Goal: Communication & Community: Ask a question

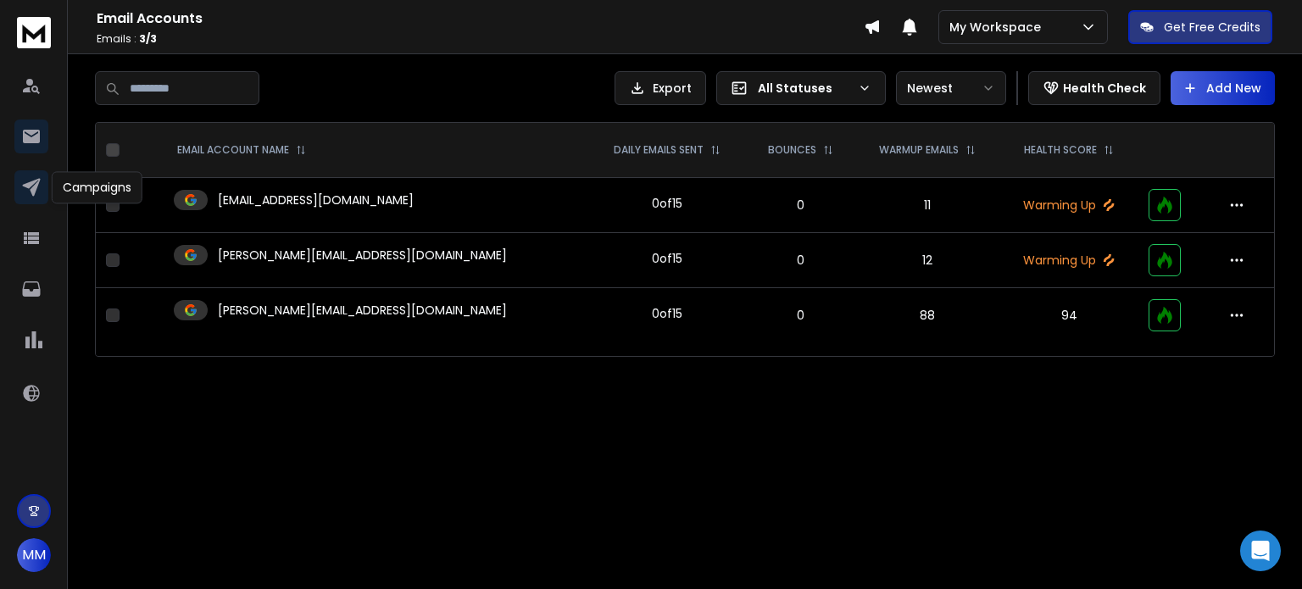
click at [38, 180] on icon at bounding box center [31, 187] width 18 height 18
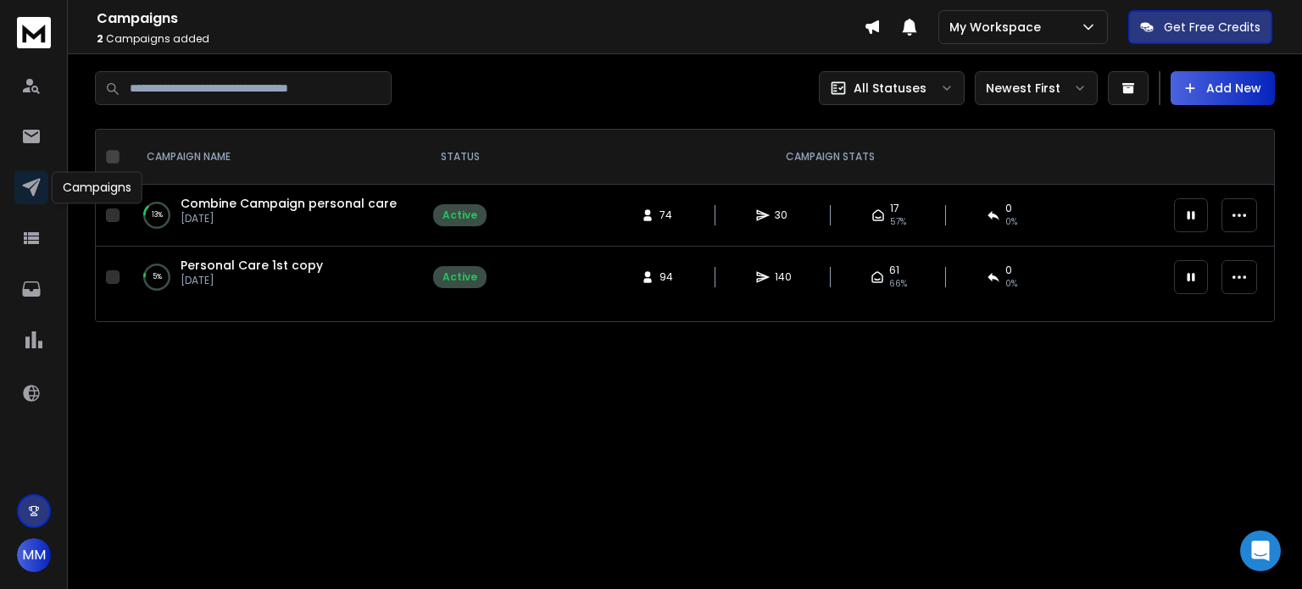
click at [359, 205] on span "Combine Campaign personal care" at bounding box center [289, 203] width 216 height 17
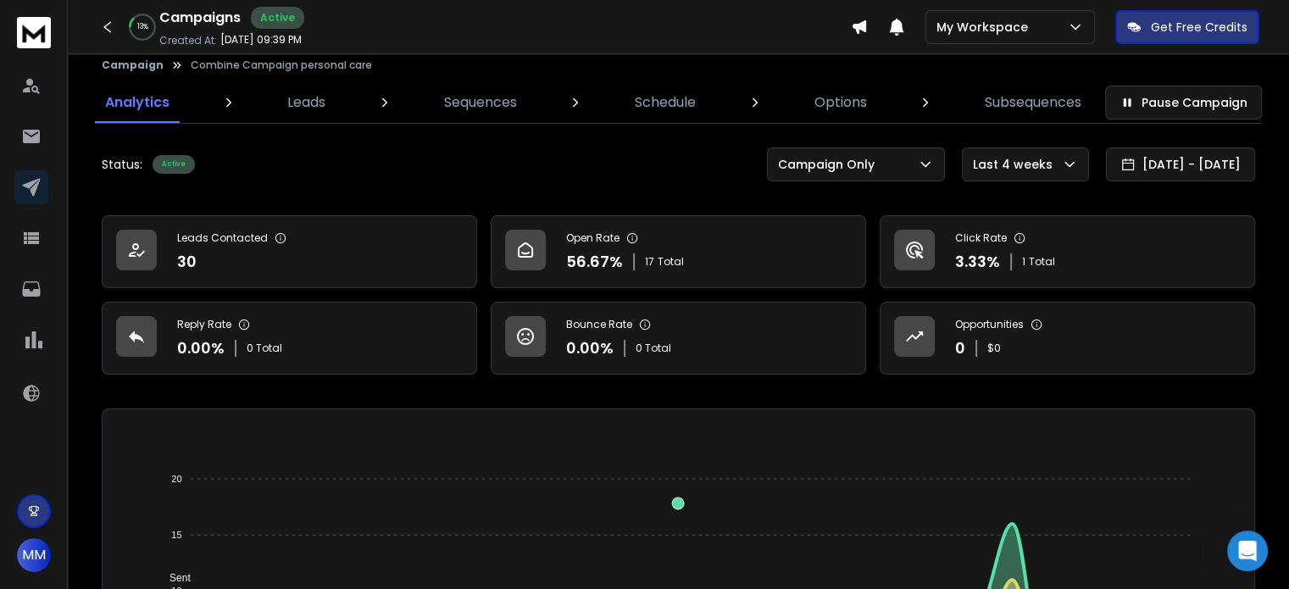
scroll to position [17, 0]
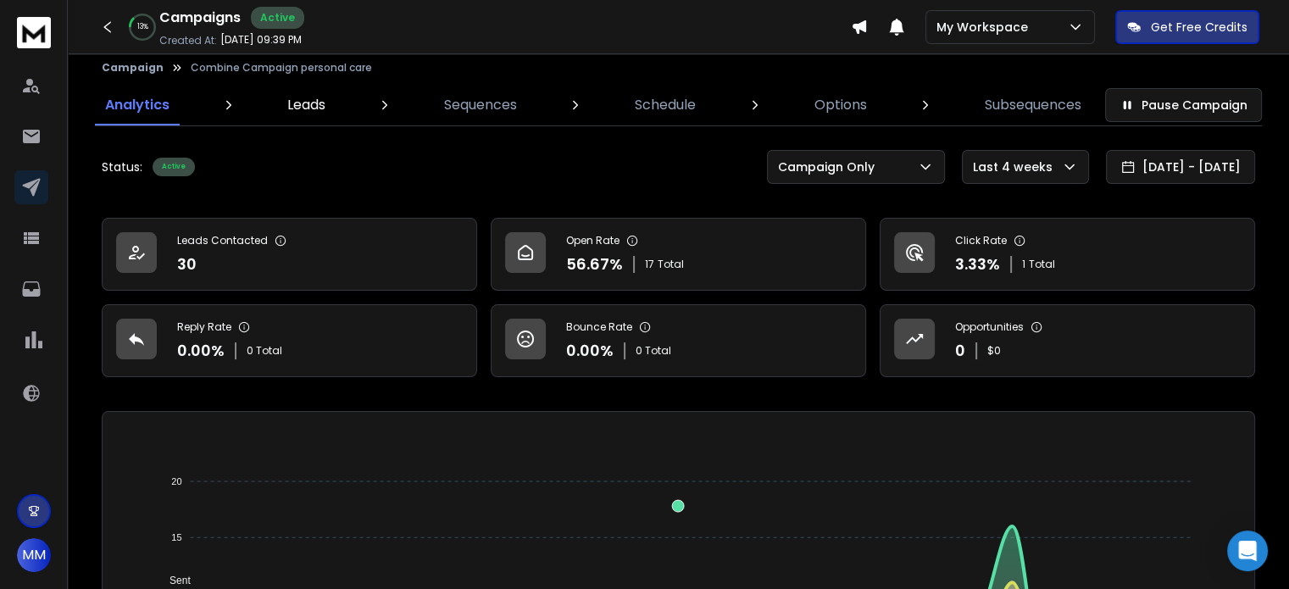
click at [309, 107] on p "Leads" at bounding box center [306, 105] width 38 height 20
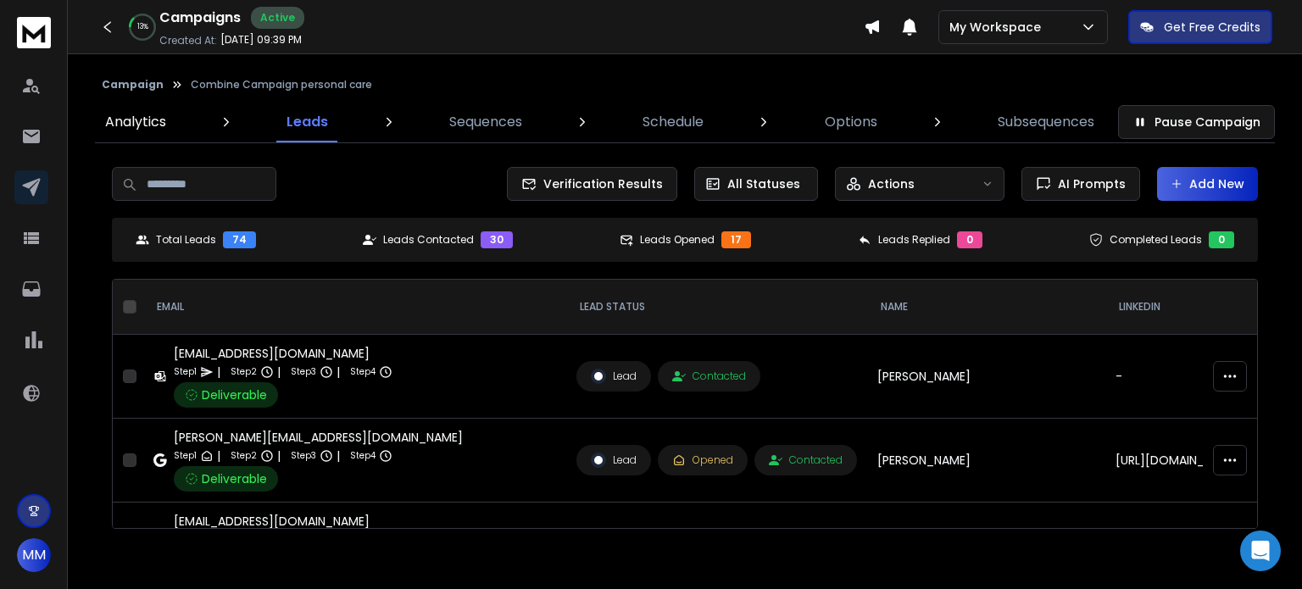
click at [124, 120] on p "Analytics" at bounding box center [135, 122] width 61 height 20
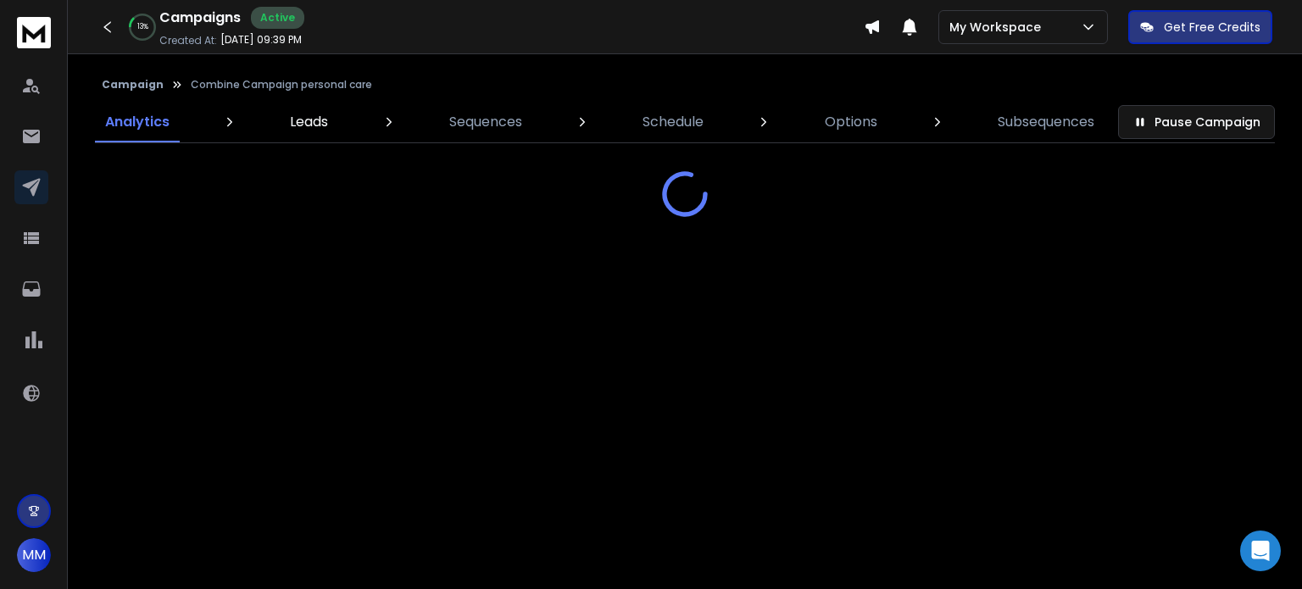
click at [315, 125] on p "Leads" at bounding box center [309, 122] width 38 height 20
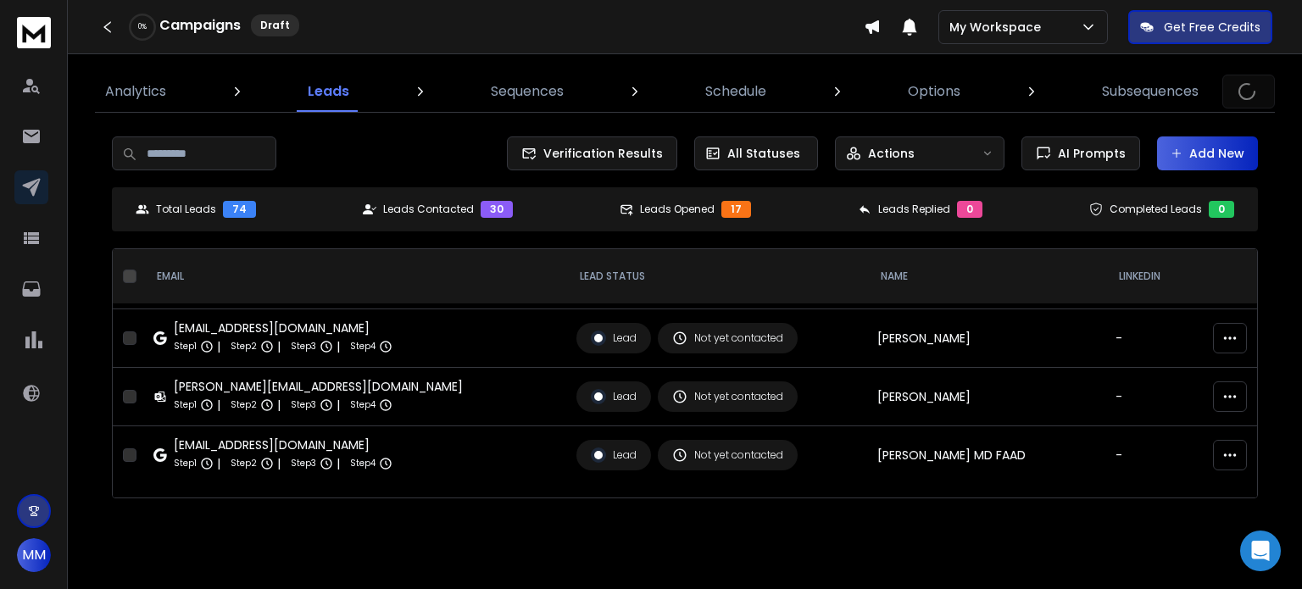
scroll to position [4058, 0]
drag, startPoint x: 1261, startPoint y: 421, endPoint x: 1261, endPoint y: 433, distance: 11.9
click at [1261, 433] on div "Verification Results All Statuses Actions AI Prompts Add New Total Leads 74 Lea…" at bounding box center [685, 308] width 1166 height 345
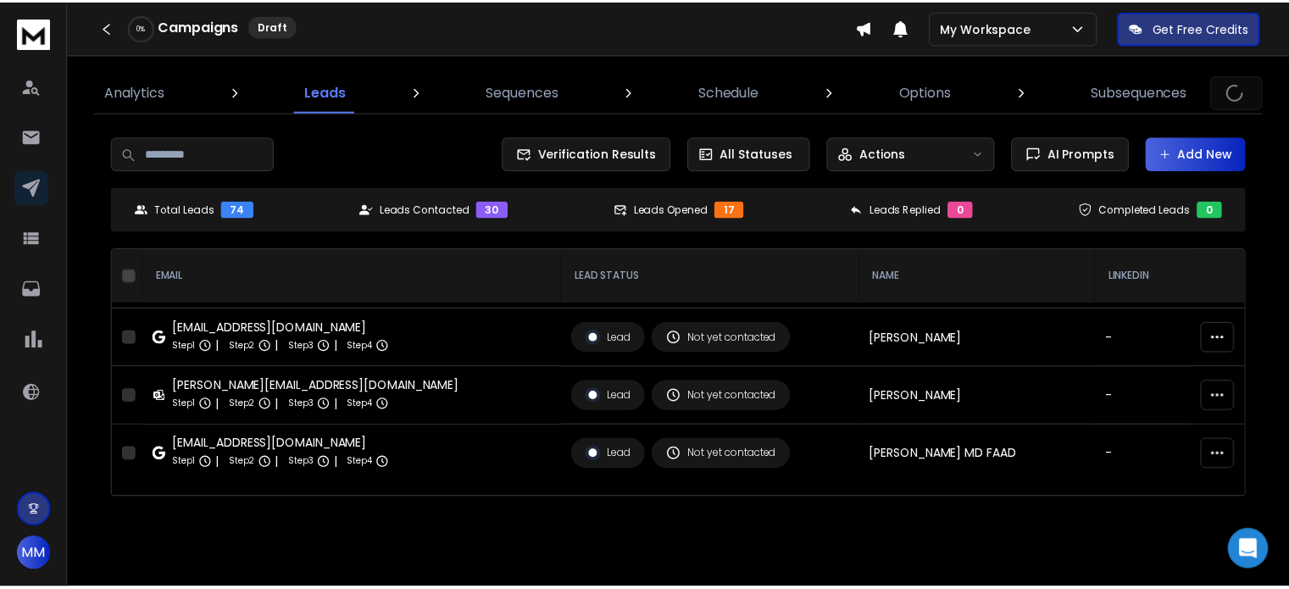
scroll to position [5107, 0]
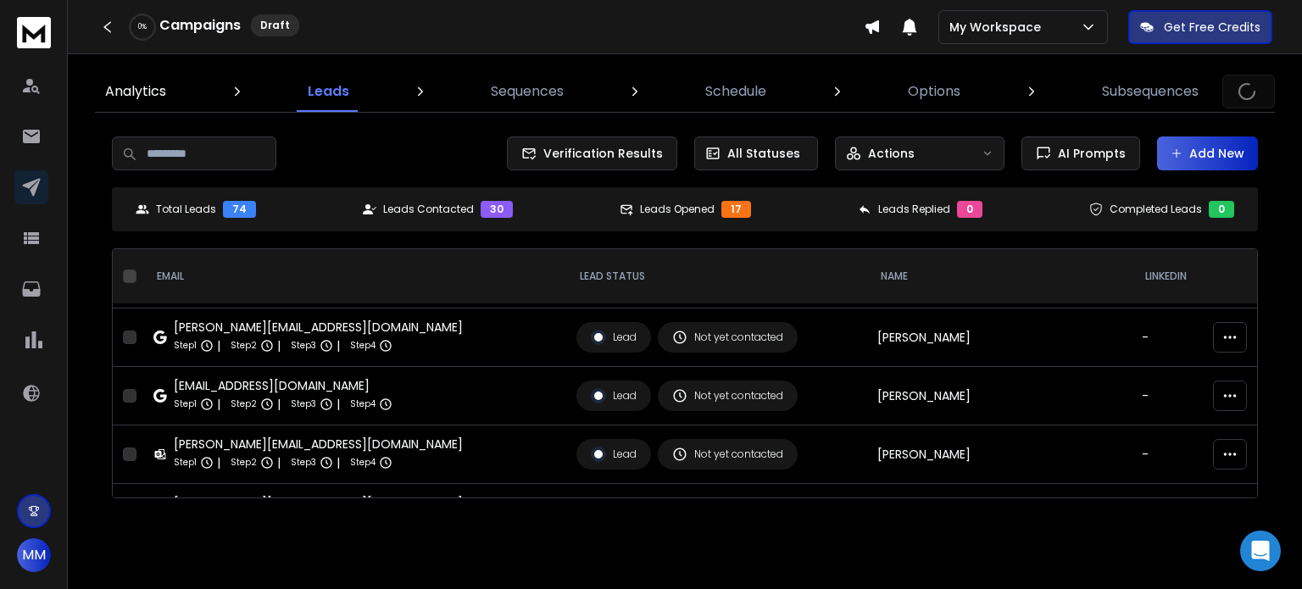
click at [139, 98] on p "Analytics" at bounding box center [135, 91] width 61 height 20
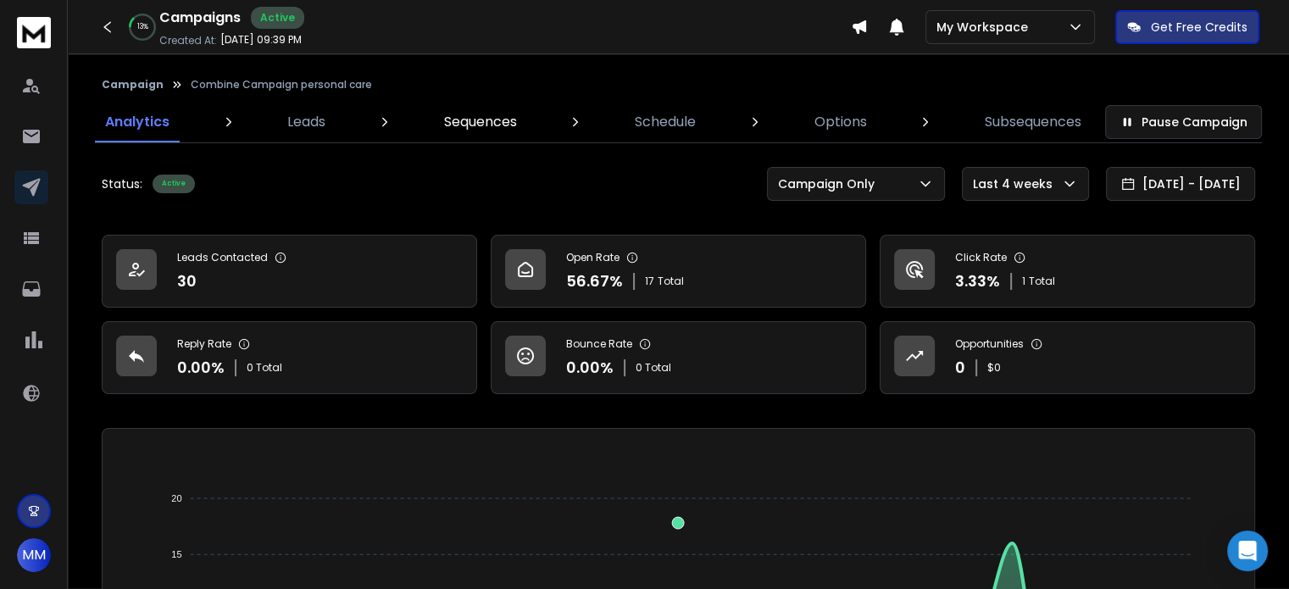
click at [478, 124] on p "Sequences" at bounding box center [480, 122] width 73 height 20
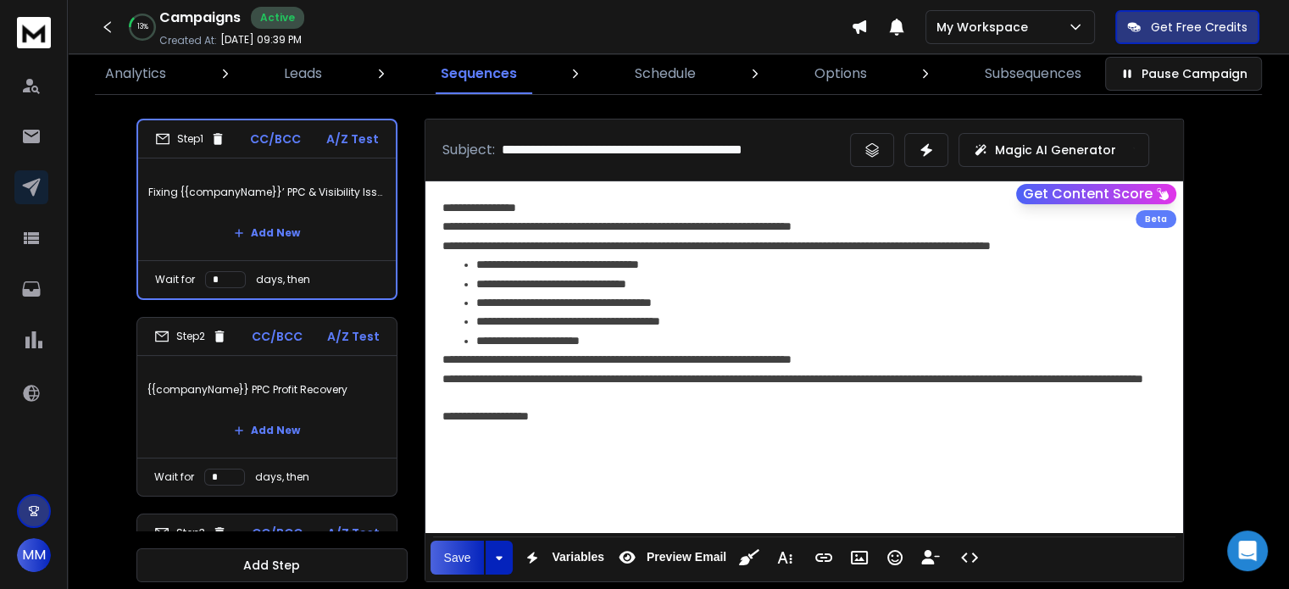
scroll to position [49, 0]
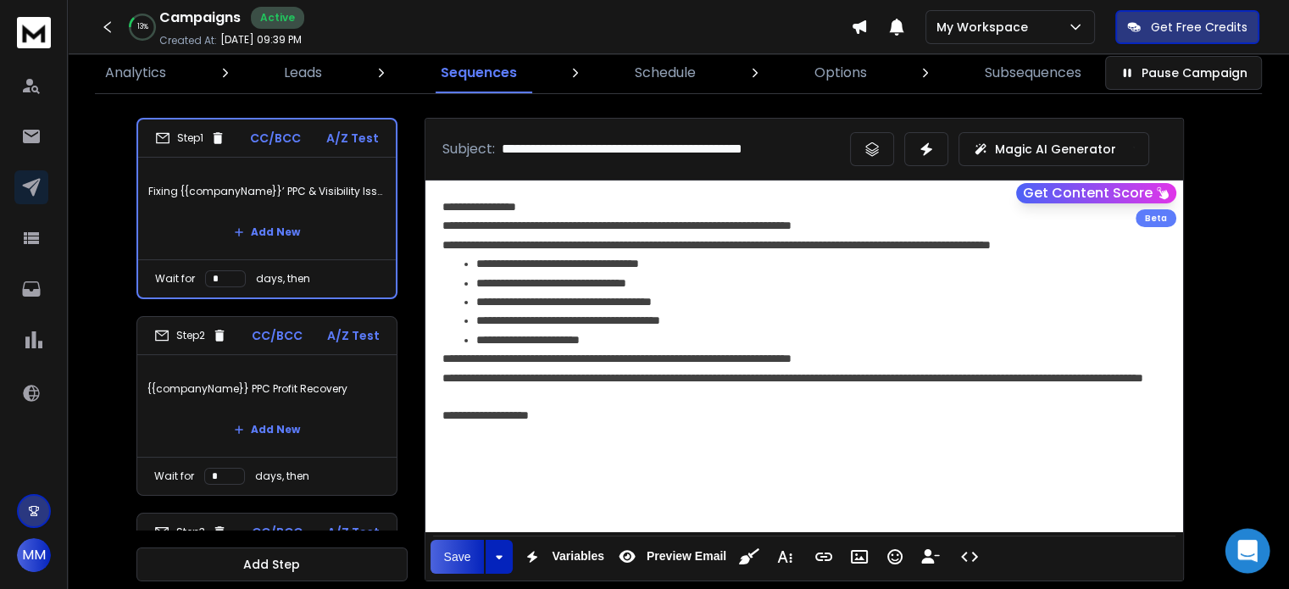
click at [1259, 544] on div "Open Intercom Messenger" at bounding box center [1248, 551] width 45 height 45
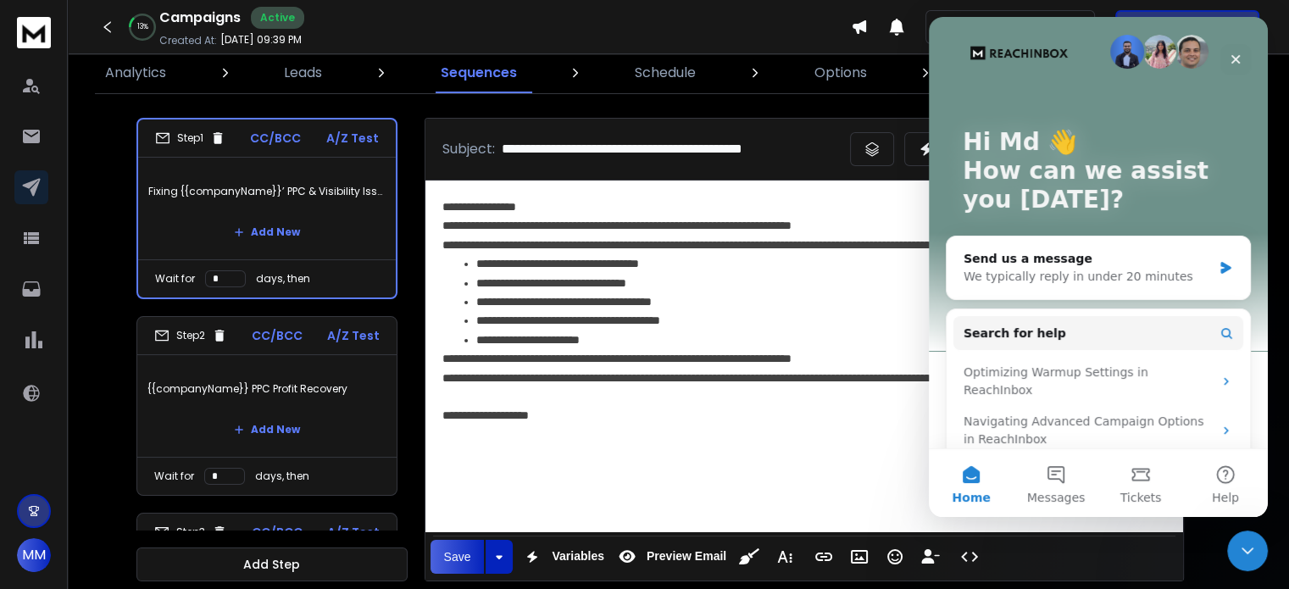
scroll to position [0, 0]
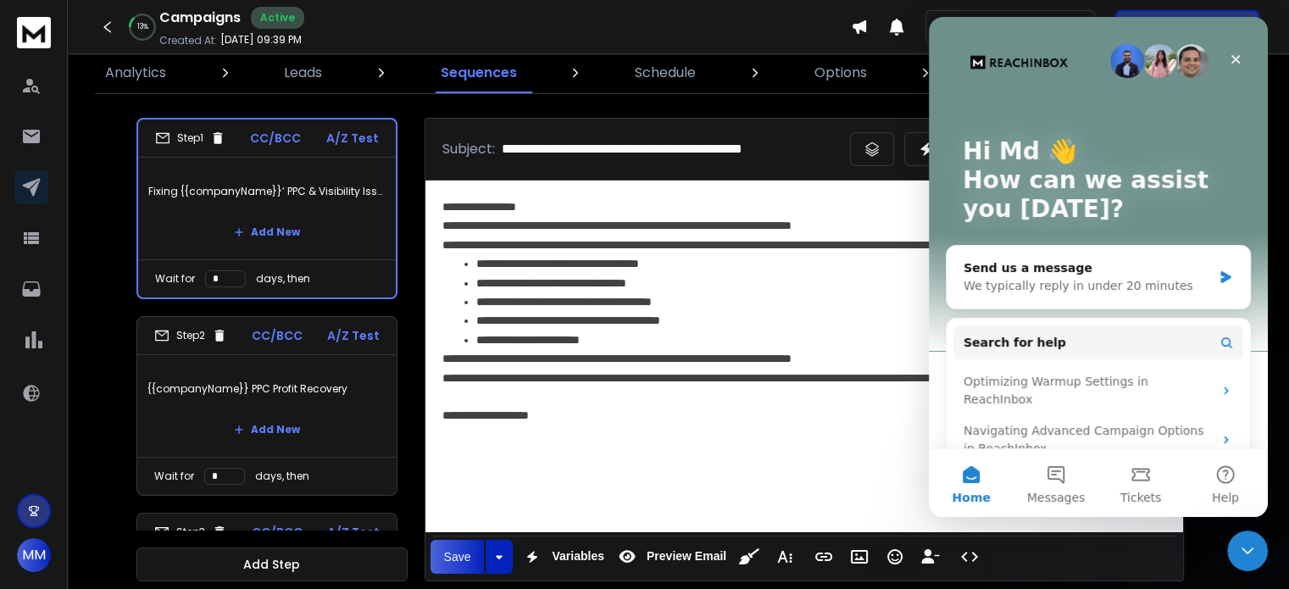
drag, startPoint x: 1266, startPoint y: 248, endPoint x: 2203, endPoint y: 241, distance: 937.5
click at [1053, 489] on button "Messages" at bounding box center [1056, 483] width 85 height 68
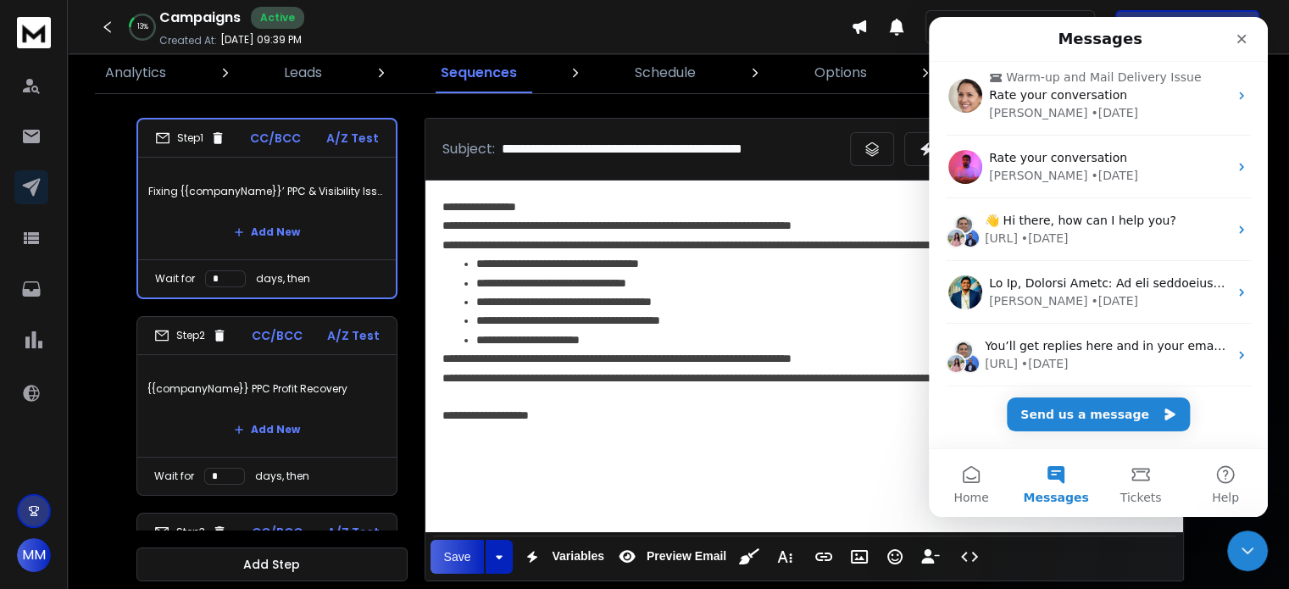
scroll to position [263, 0]
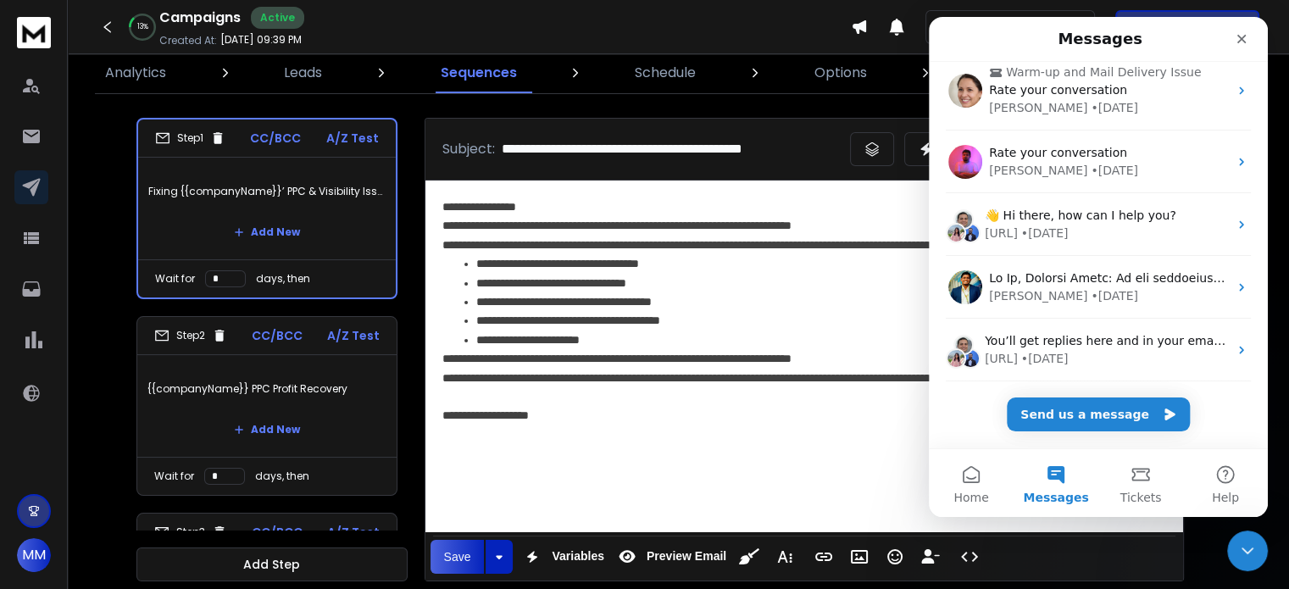
drag, startPoint x: 1262, startPoint y: 215, endPoint x: 2201, endPoint y: 386, distance: 953.7
click at [1083, 418] on button "Send us a message" at bounding box center [1098, 415] width 183 height 34
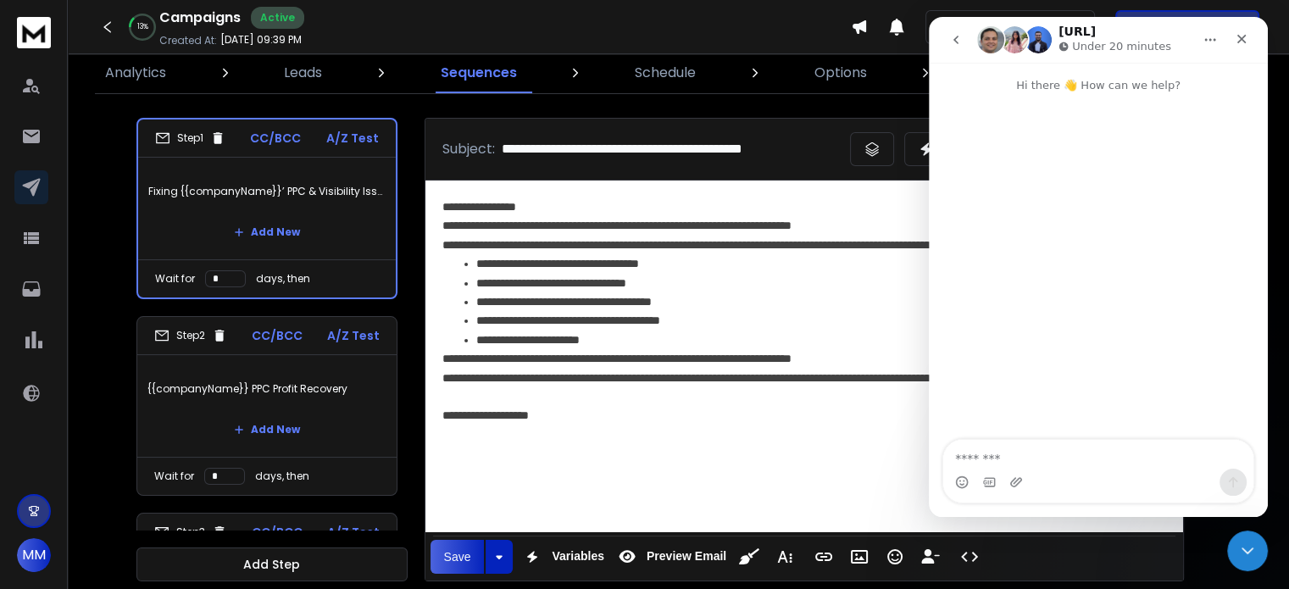
scroll to position [194, 0]
type textarea "*****"
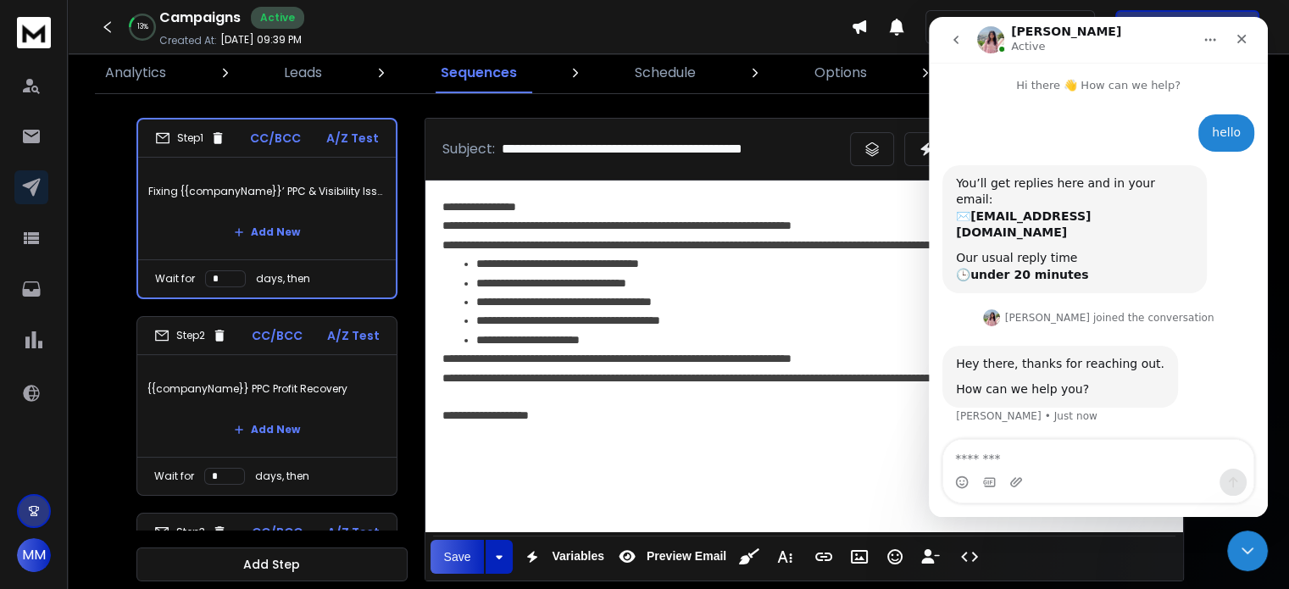
click at [1049, 456] on textarea "Message…" at bounding box center [1098, 454] width 310 height 29
type textarea "*"
drag, startPoint x: 1204, startPoint y: 444, endPoint x: 1208, endPoint y: 477, distance: 33.3
click at [1208, 477] on div "**********" at bounding box center [1098, 463] width 310 height 80
click at [139, 72] on p "Analytics" at bounding box center [135, 73] width 61 height 20
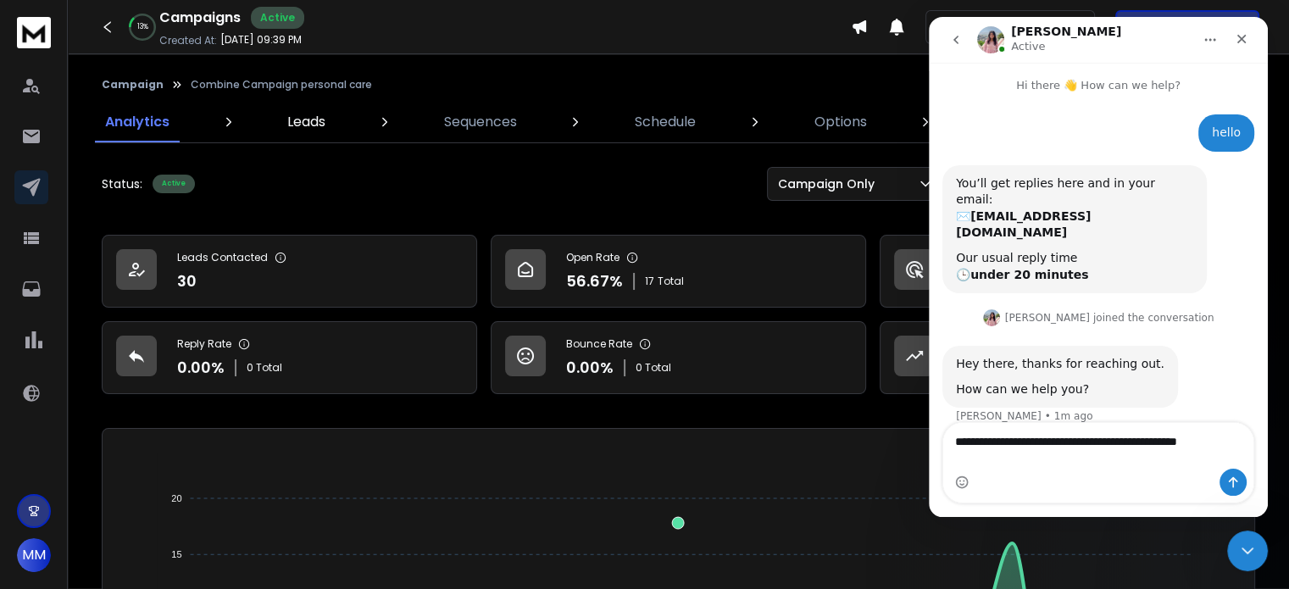
click at [309, 123] on p "Leads" at bounding box center [306, 122] width 38 height 20
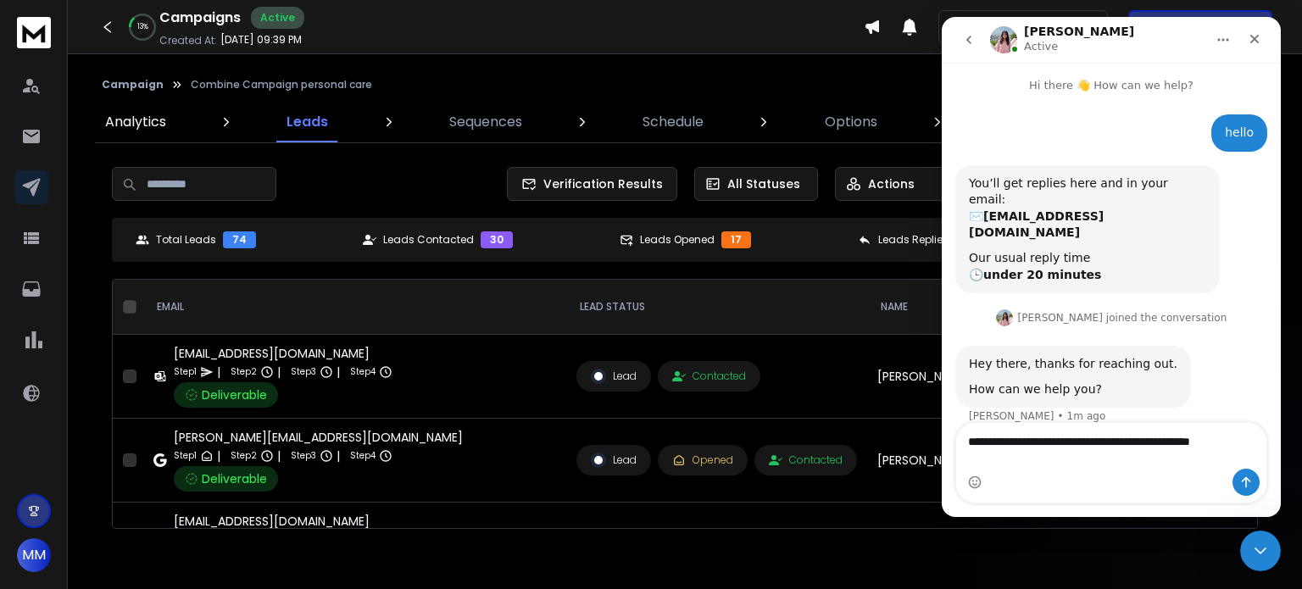
click at [159, 122] on p "Analytics" at bounding box center [135, 122] width 61 height 20
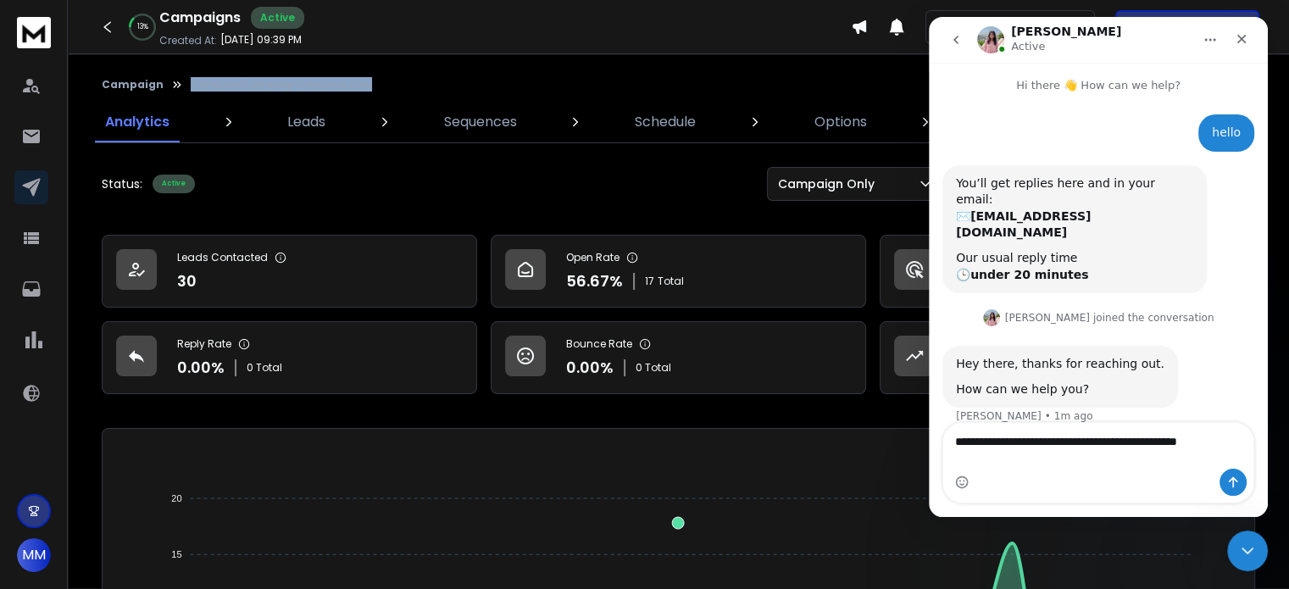
drag, startPoint x: 371, startPoint y: 85, endPoint x: 192, endPoint y: 87, distance: 179.7
click at [192, 87] on div "Campaign Combine Campaign personal care" at bounding box center [678, 84] width 1167 height 27
copy p "ombine Campaign personal care"
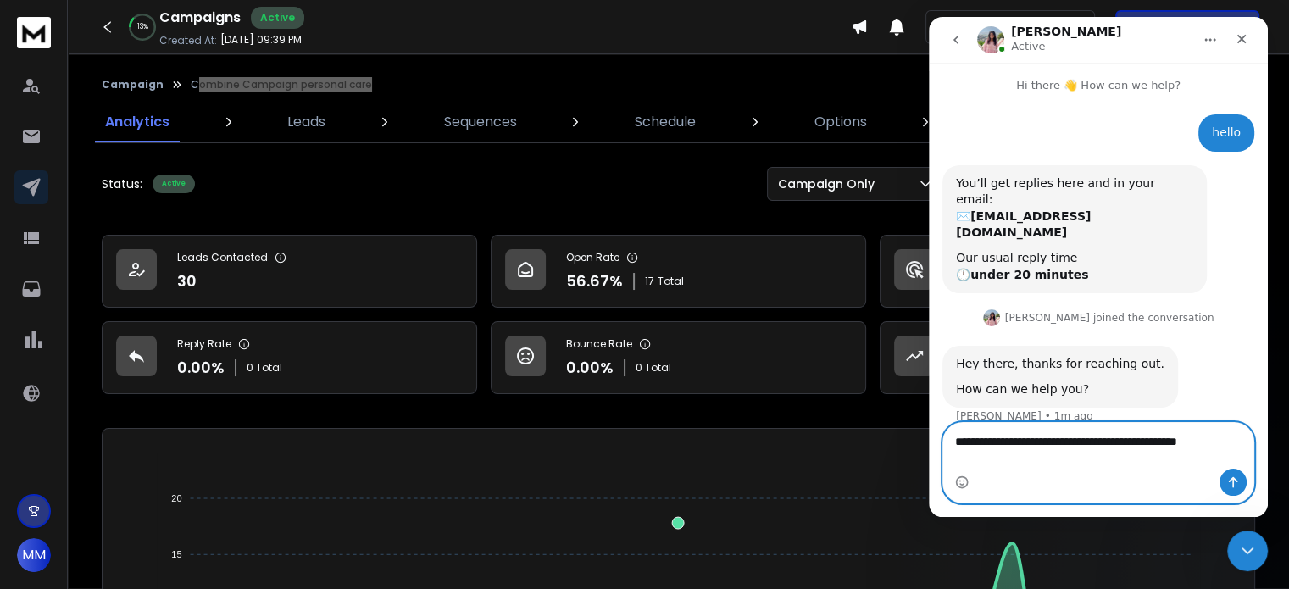
click at [1205, 452] on textarea "**********" at bounding box center [1098, 437] width 310 height 29
paste textarea "**********"
click at [1127, 462] on textarea "**********" at bounding box center [1098, 446] width 310 height 46
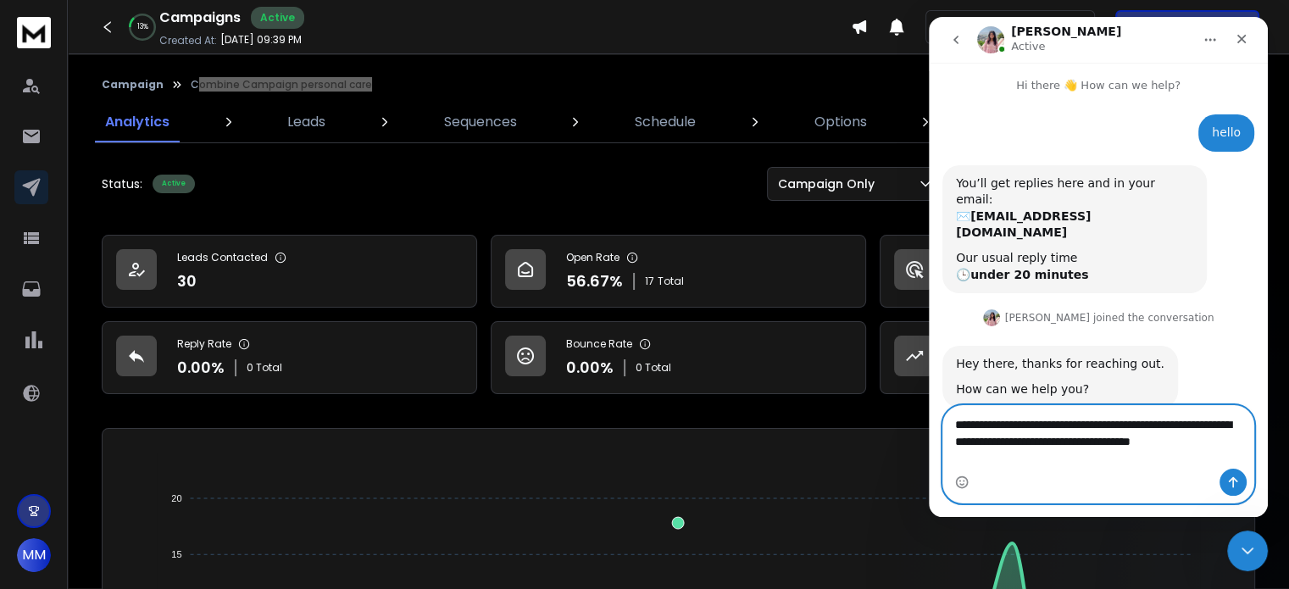
scroll to position [3, 0]
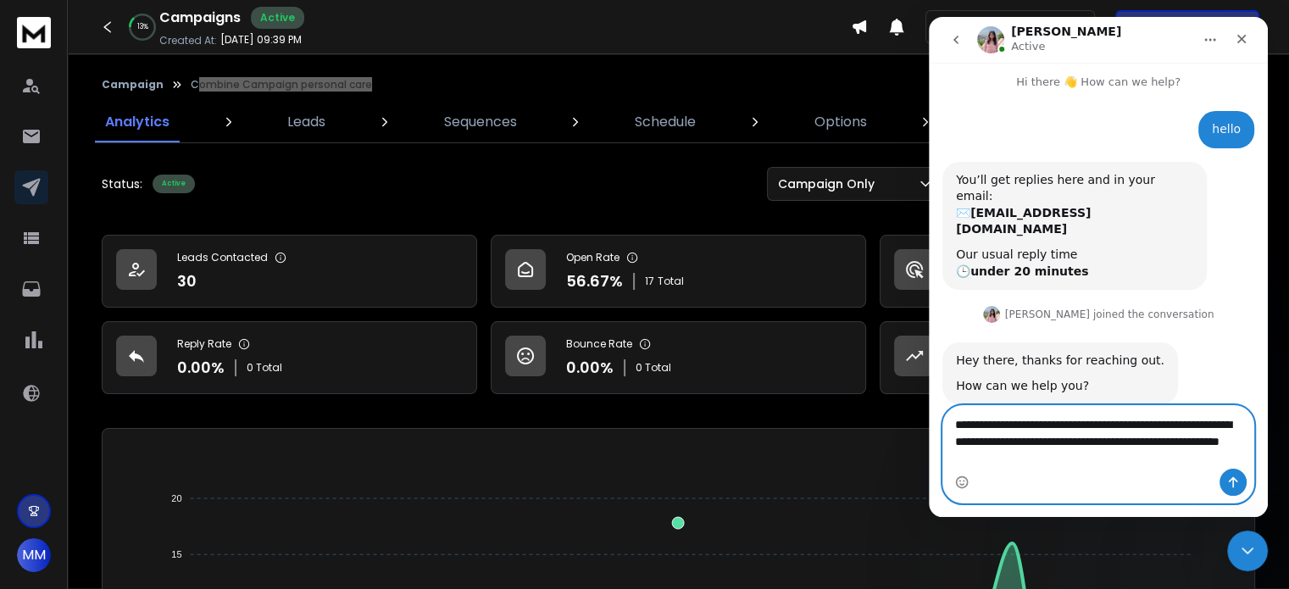
type textarea "**********"
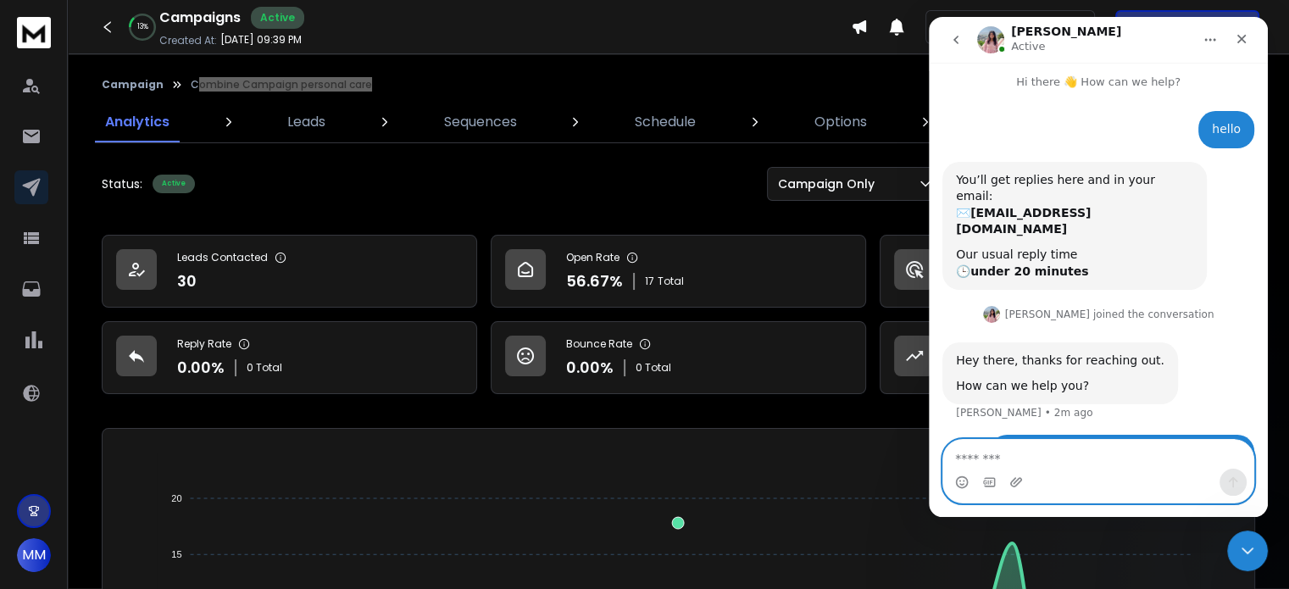
scroll to position [70, 0]
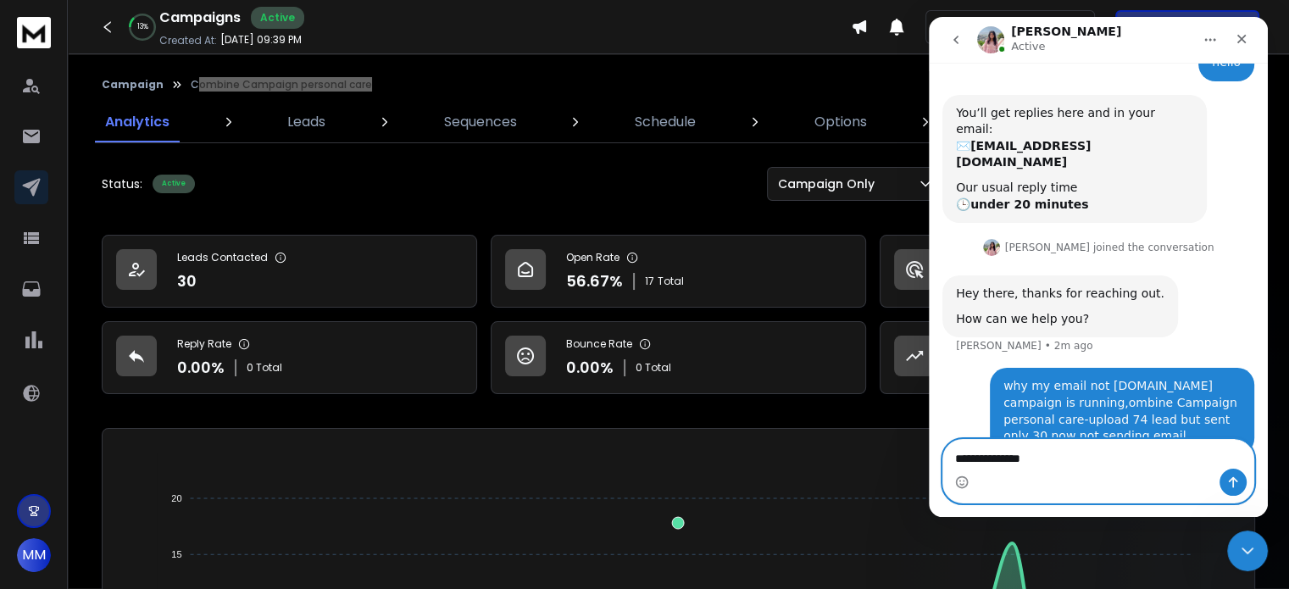
paste textarea "**********"
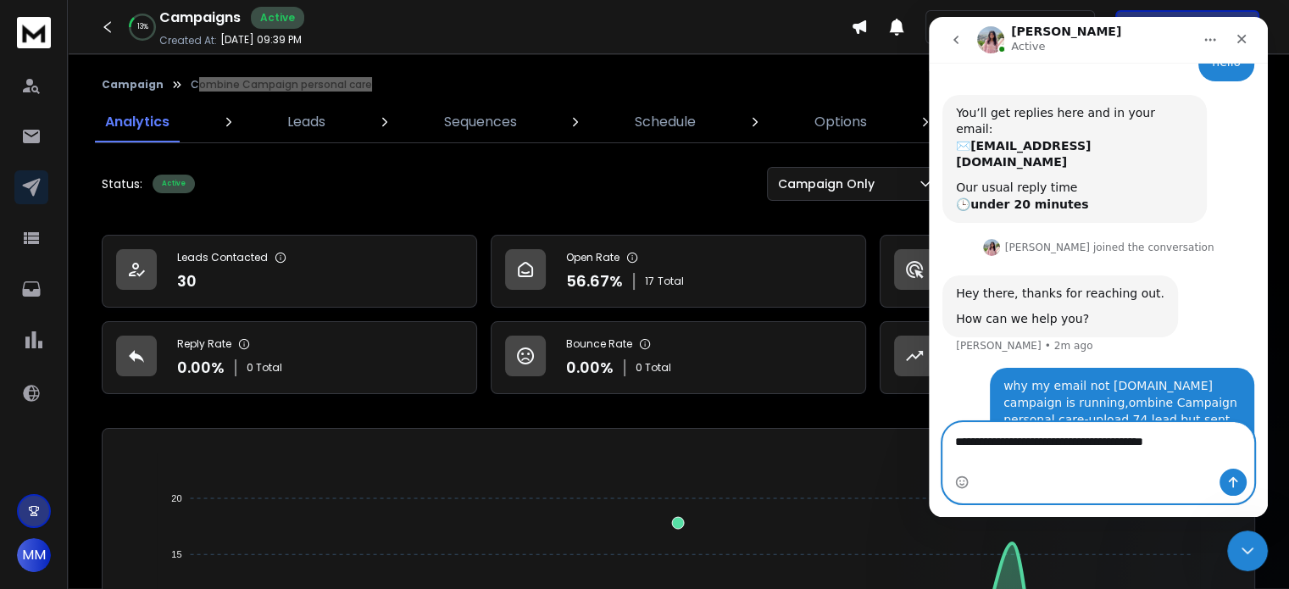
type textarea "**********"
click at [1234, 480] on icon "Send a message…" at bounding box center [1233, 482] width 9 height 11
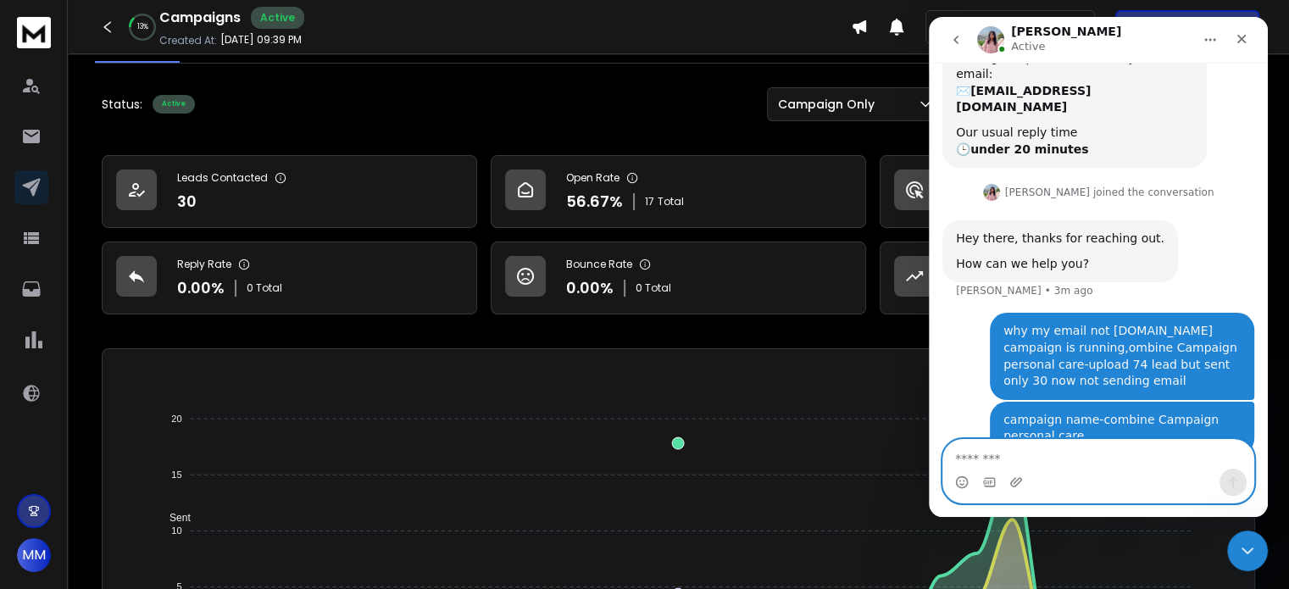
scroll to position [92, 0]
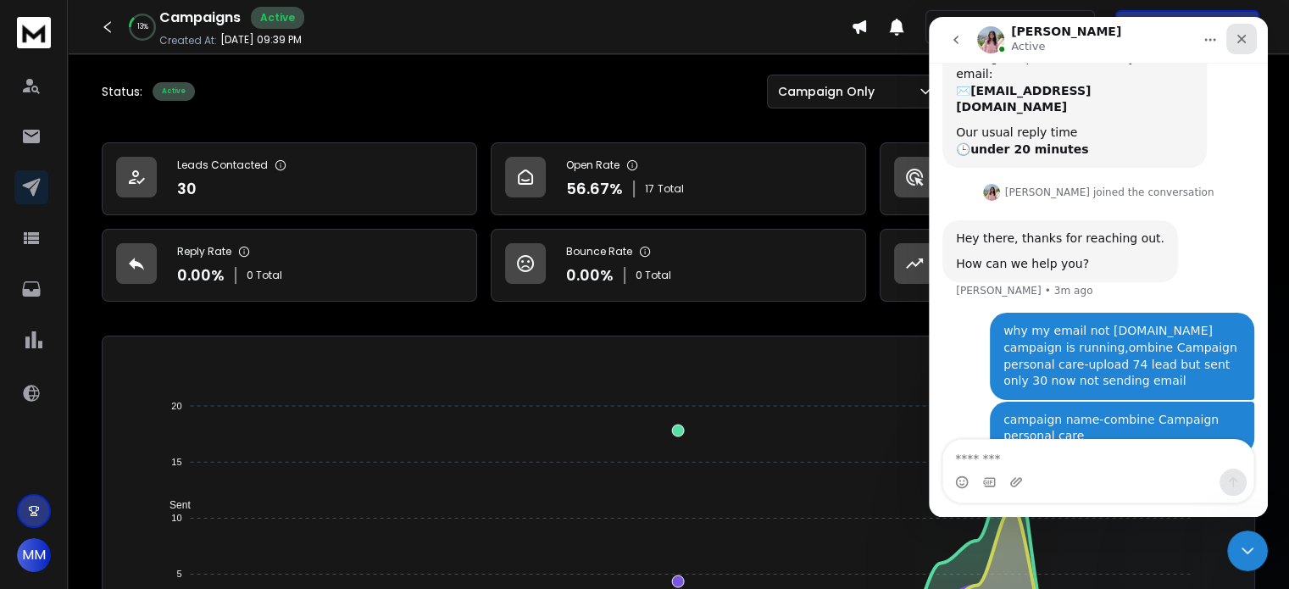
click at [1247, 34] on icon "Close" at bounding box center [1242, 39] width 14 height 14
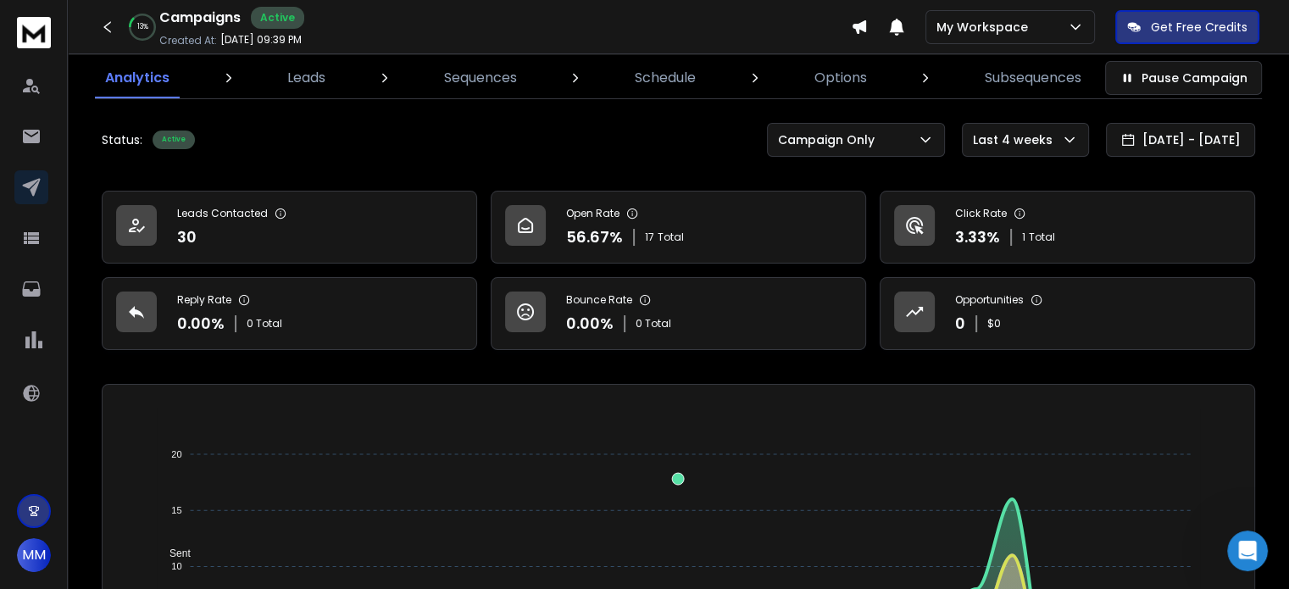
scroll to position [0, 0]
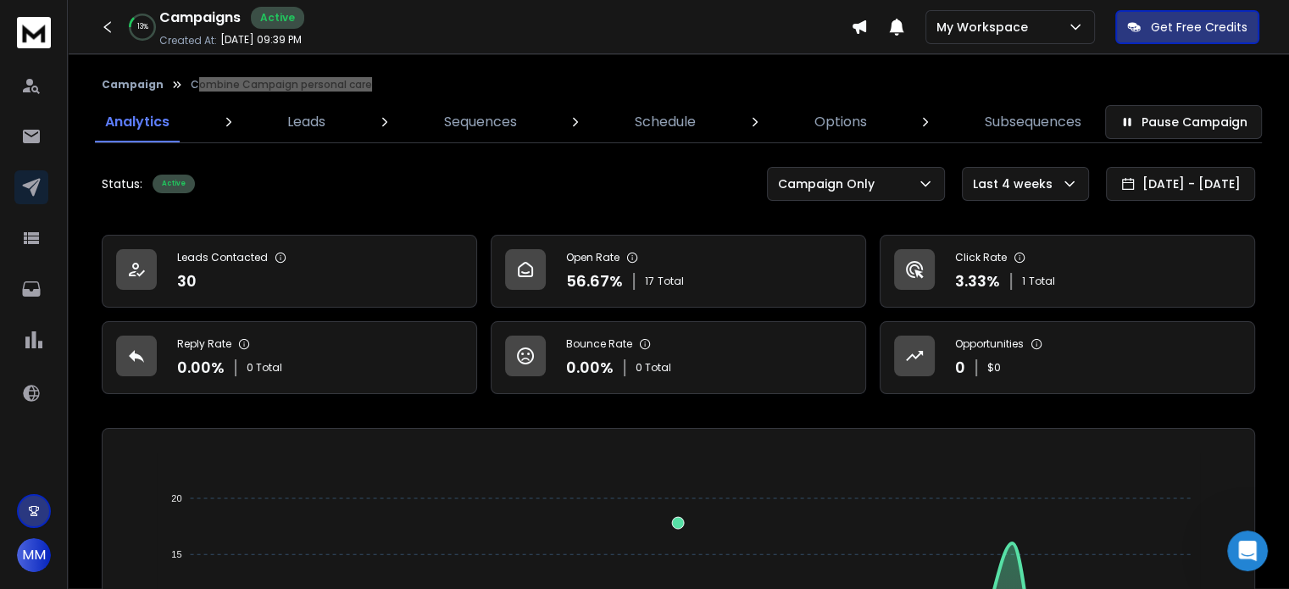
click at [1244, 538] on icon "Open Intercom Messenger" at bounding box center [1248, 551] width 28 height 28
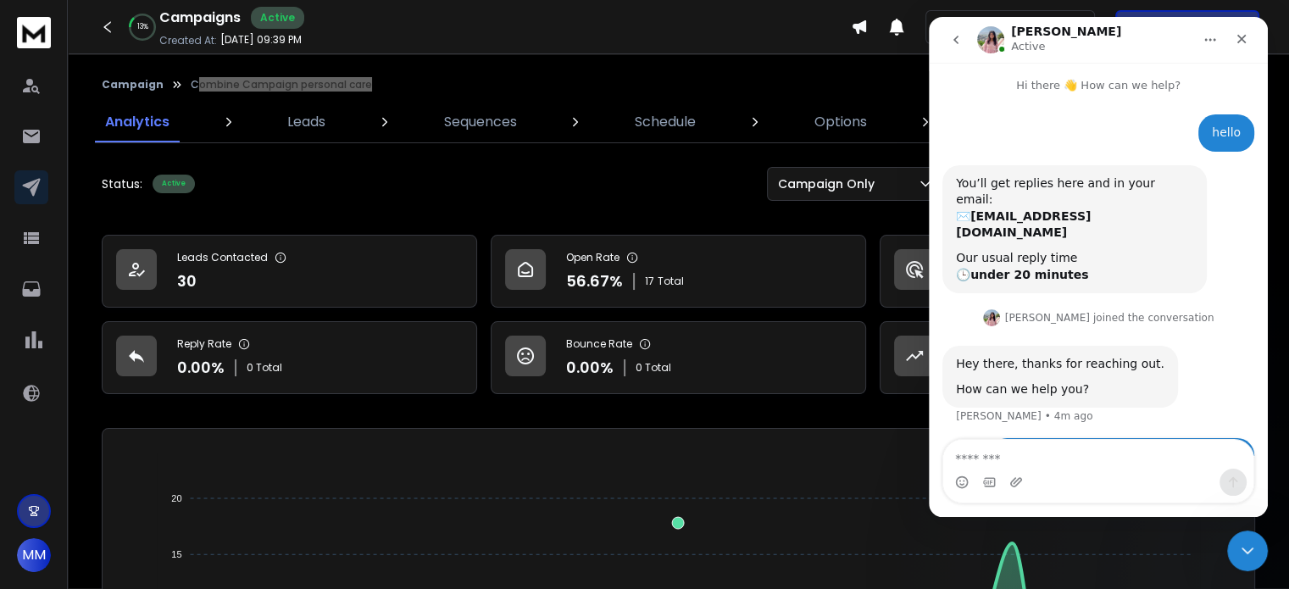
scroll to position [125, 0]
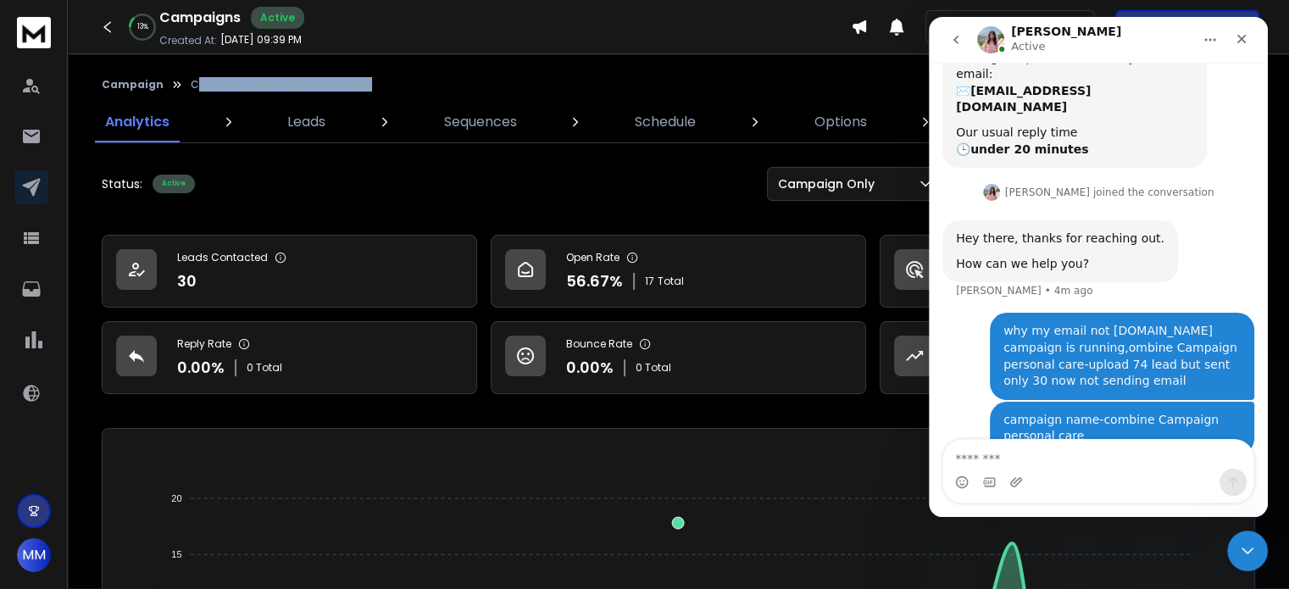
click at [418, 83] on div "Campaign Combine Campaign personal care" at bounding box center [678, 84] width 1167 height 27
click at [1002, 36] on img "Intercom messenger" at bounding box center [990, 39] width 27 height 27
click at [993, 36] on img "Intercom messenger" at bounding box center [990, 39] width 27 height 27
click at [1032, 31] on h1 "[PERSON_NAME]" at bounding box center [1066, 31] width 110 height 13
click at [1249, 34] on div "Close" at bounding box center [1242, 39] width 31 height 31
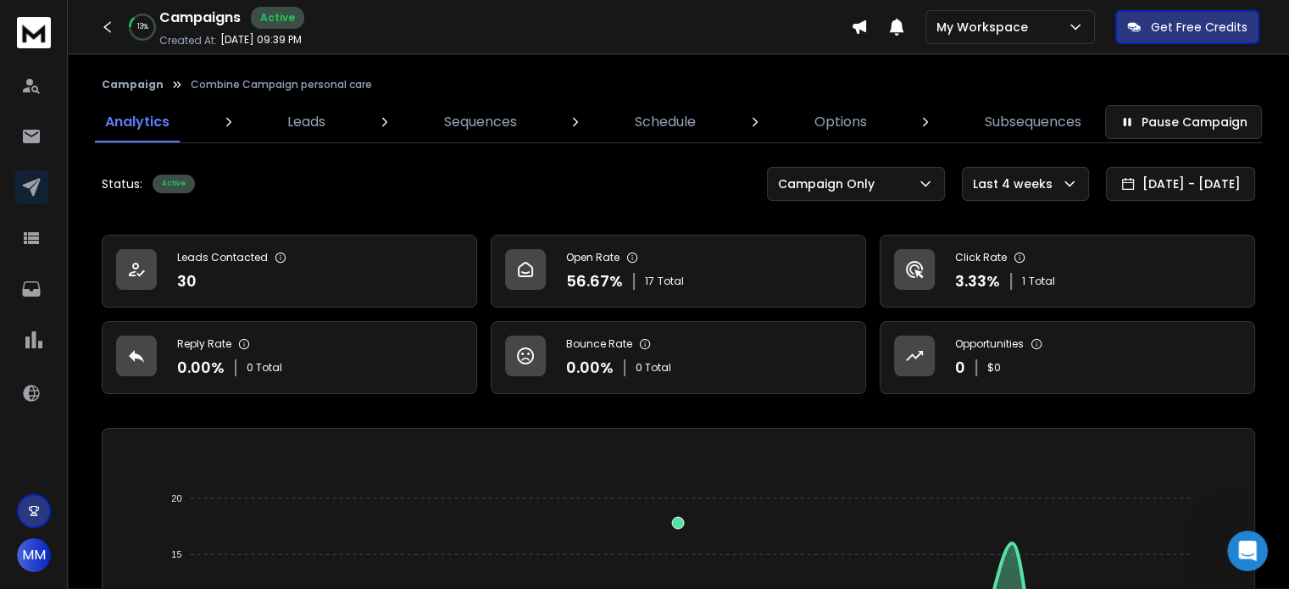
click at [1255, 558] on icon "Open Intercom Messenger" at bounding box center [1248, 551] width 28 height 28
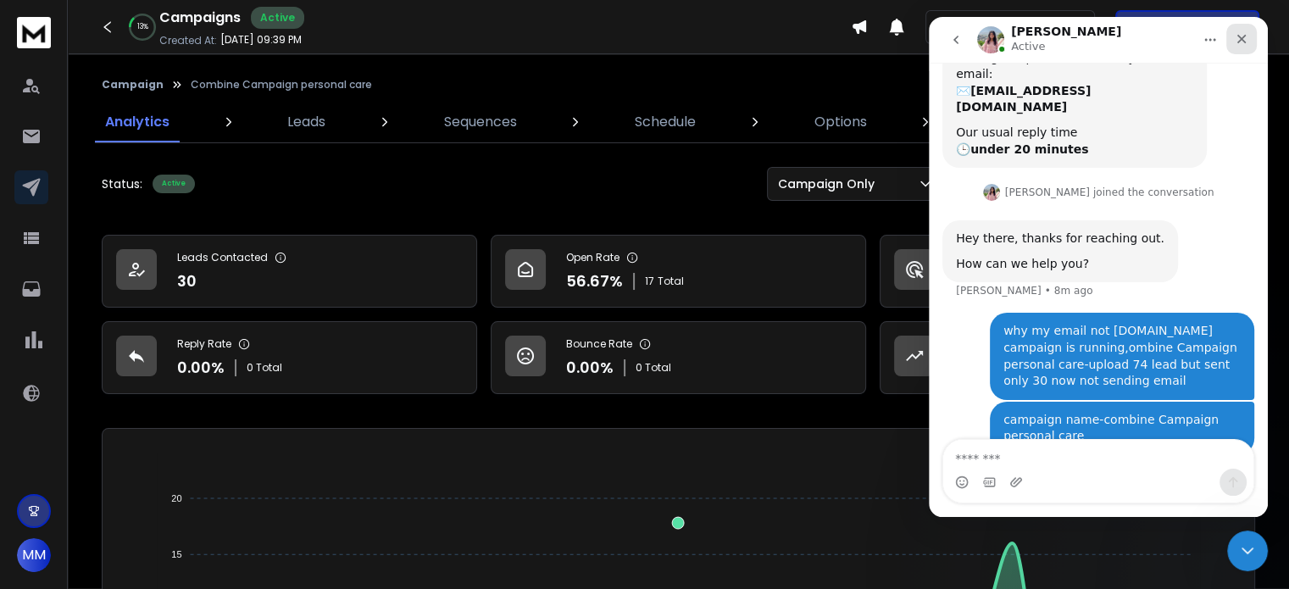
click at [1239, 36] on icon "Close" at bounding box center [1242, 39] width 9 height 9
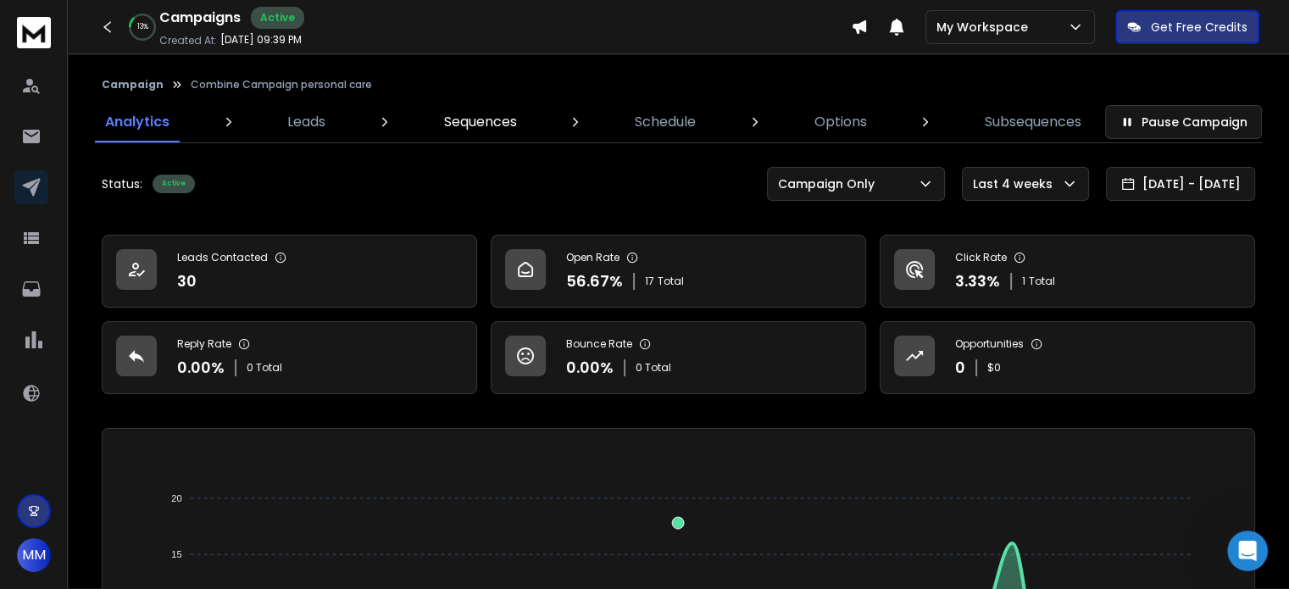
click at [478, 126] on p "Sequences" at bounding box center [480, 122] width 73 height 20
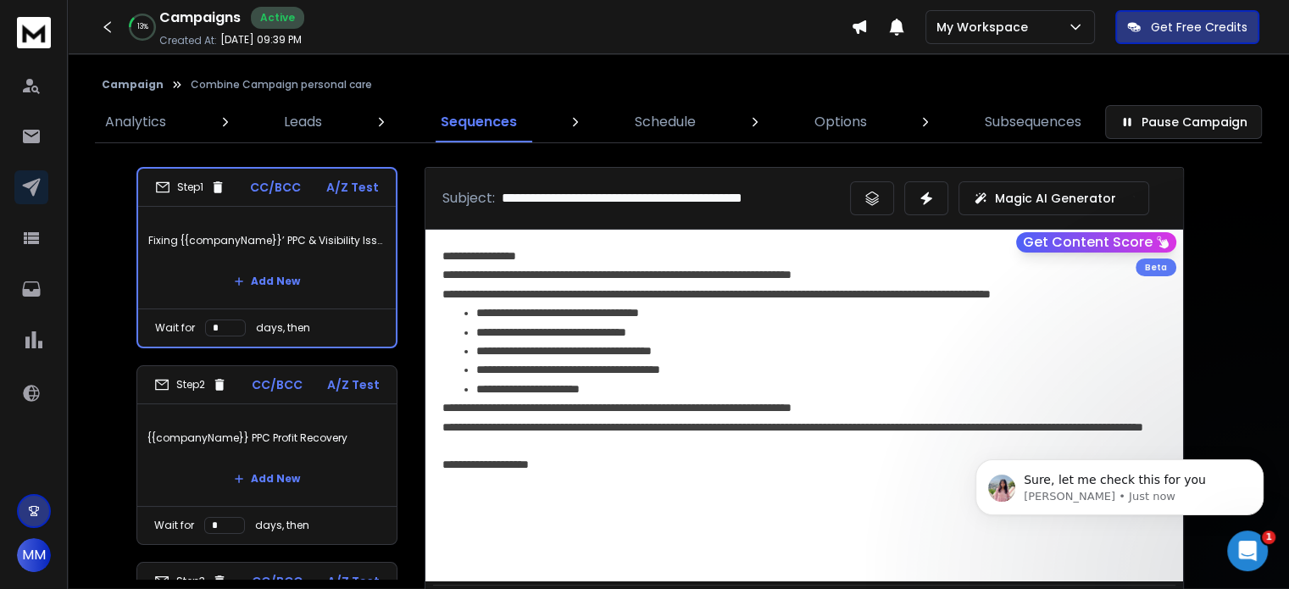
click at [1247, 548] on icon "Open Intercom Messenger" at bounding box center [1248, 551] width 28 height 28
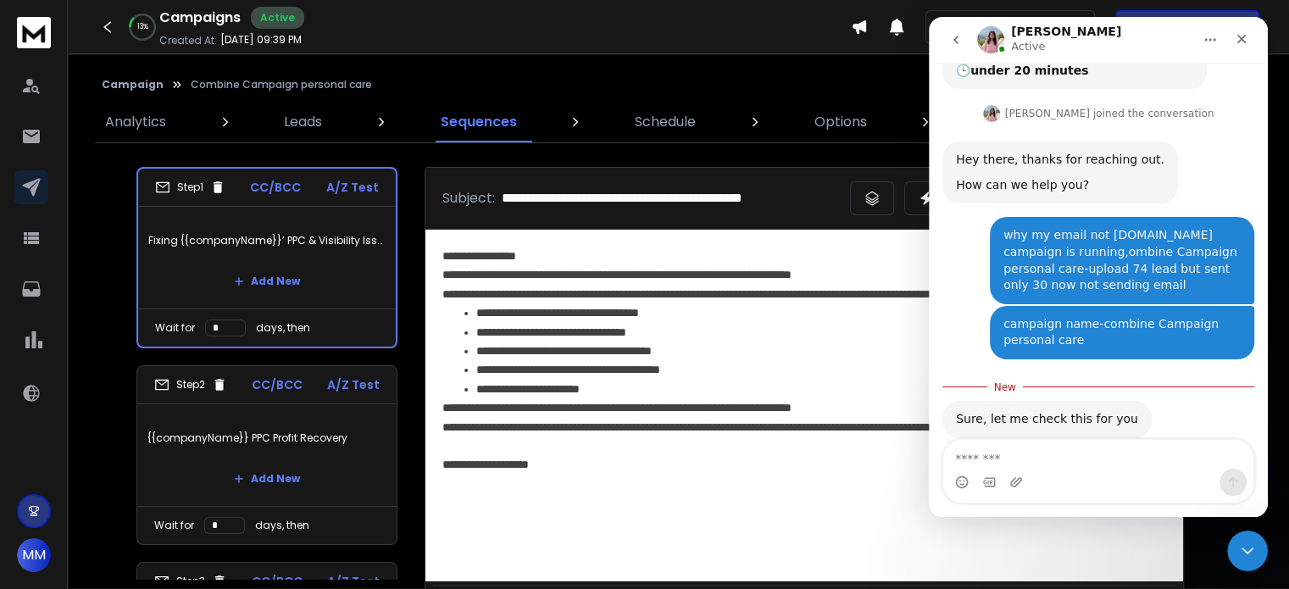
scroll to position [203, 0]
